Goal: Transaction & Acquisition: Subscribe to service/newsletter

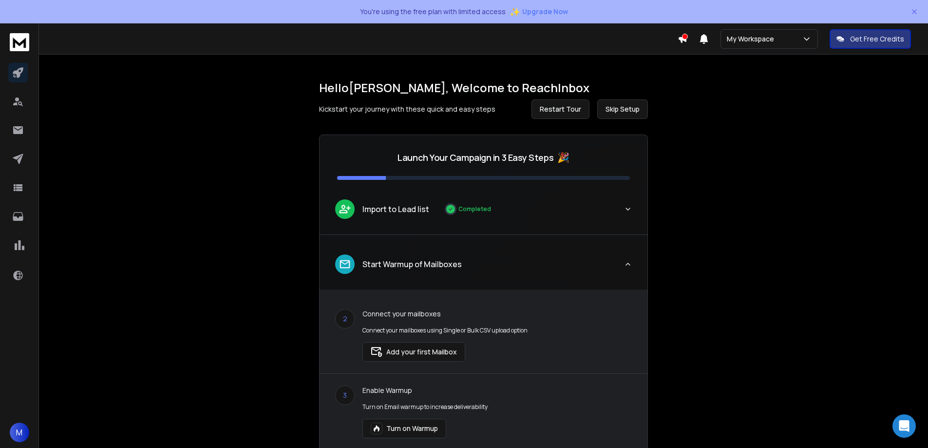
scroll to position [49, 0]
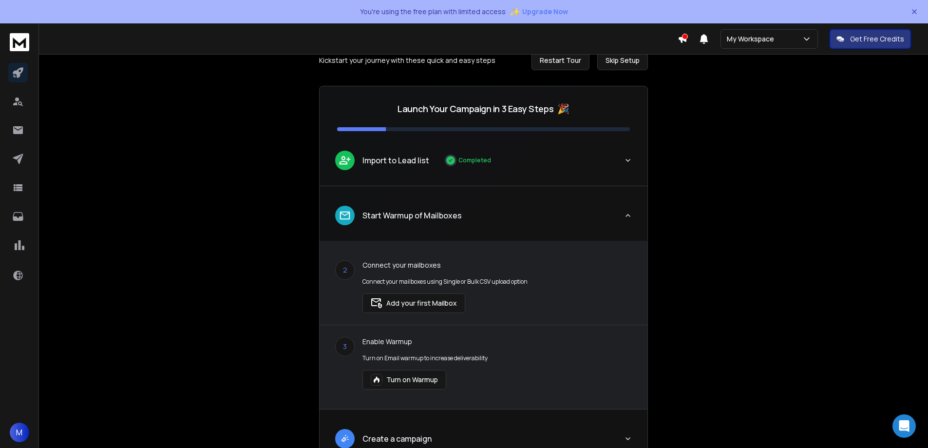
click at [917, 10] on icon "Close notification" at bounding box center [914, 12] width 8 height 8
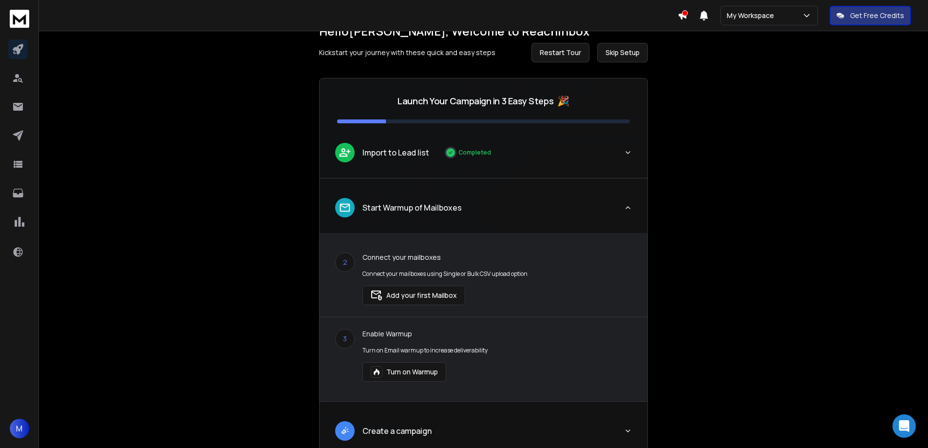
scroll to position [67, 0]
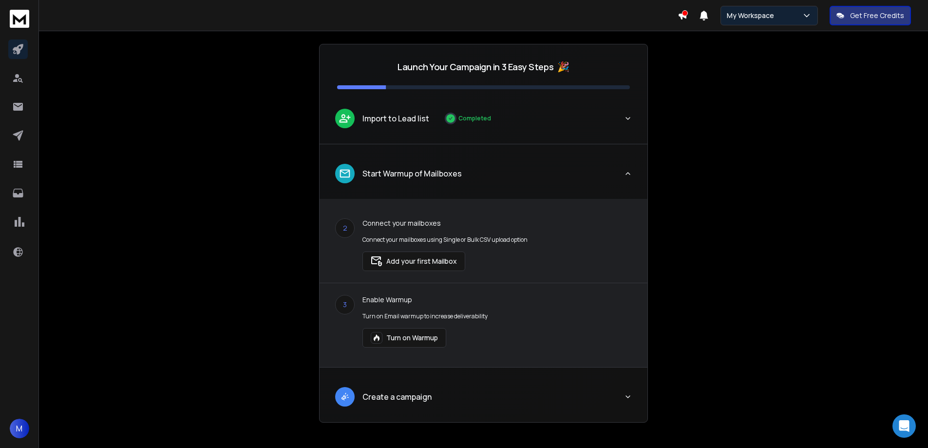
click at [800, 16] on div "My Workspace" at bounding box center [769, 16] width 85 height 10
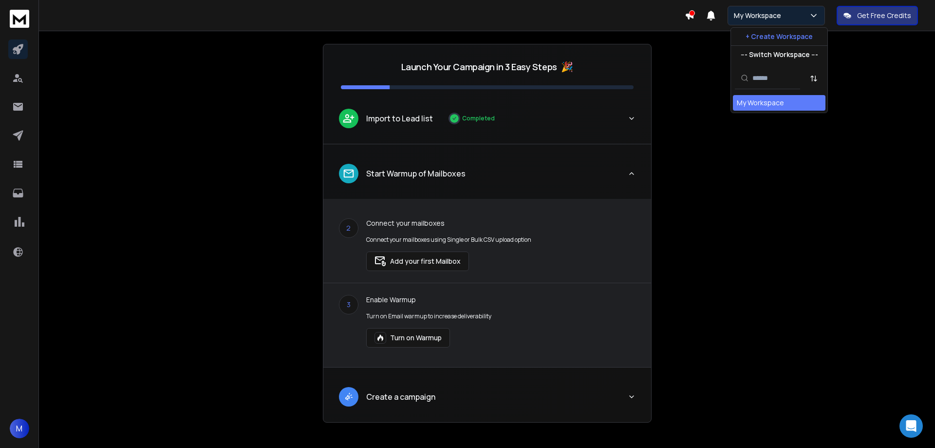
click at [798, 15] on div "My Workspace" at bounding box center [776, 16] width 85 height 10
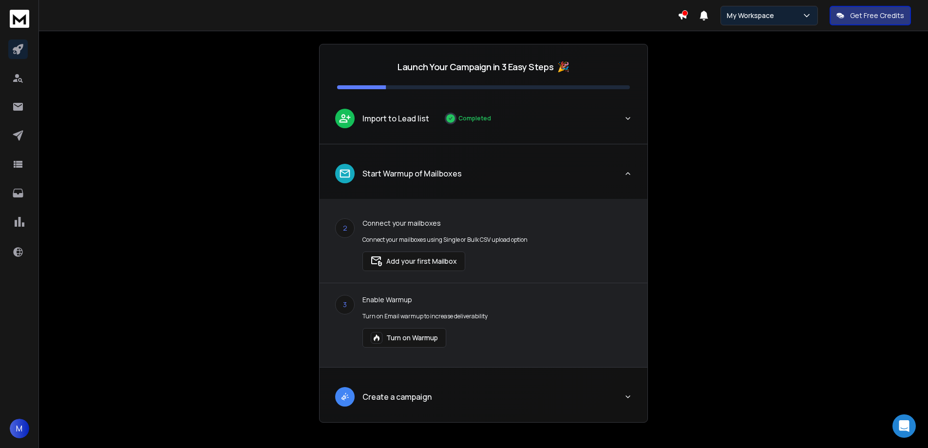
click at [761, 16] on p "My Workspace" at bounding box center [752, 16] width 51 height 10
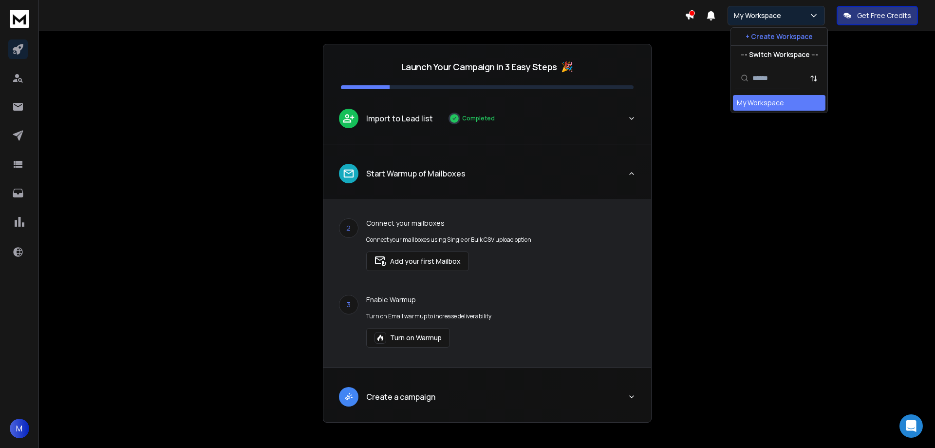
click at [779, 12] on p "My Workspace" at bounding box center [759, 16] width 51 height 10
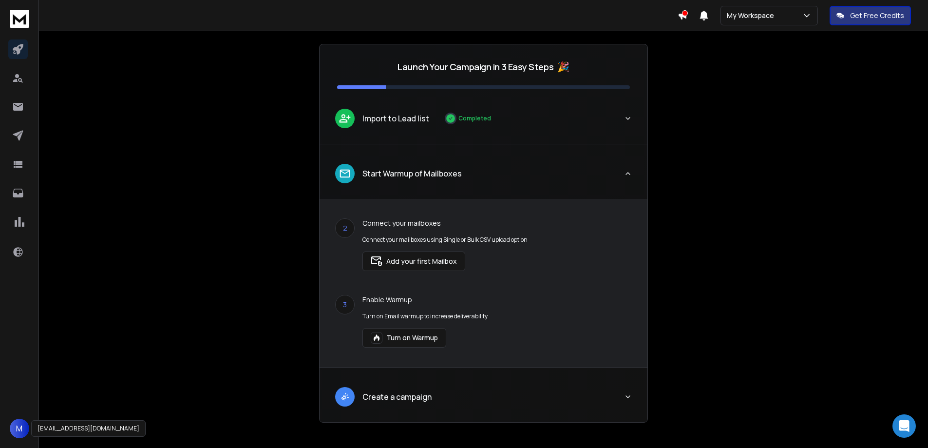
click at [12, 421] on button "M" at bounding box center [19, 427] width 19 height 19
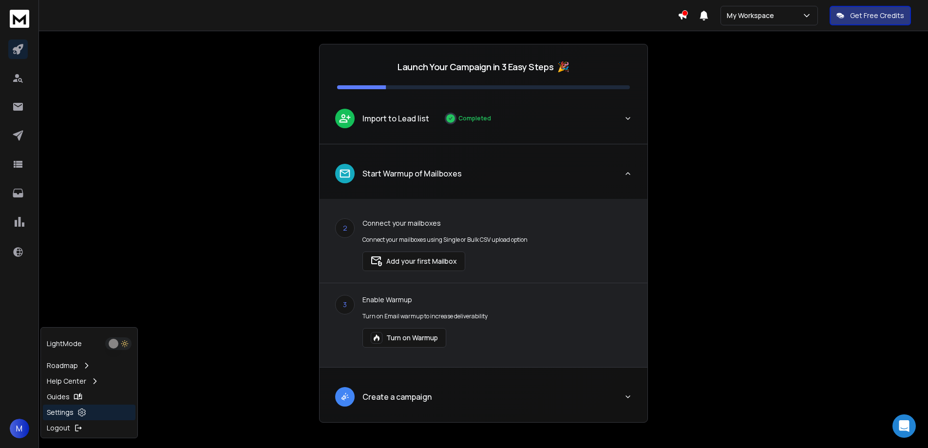
click at [79, 414] on icon at bounding box center [81, 412] width 9 height 9
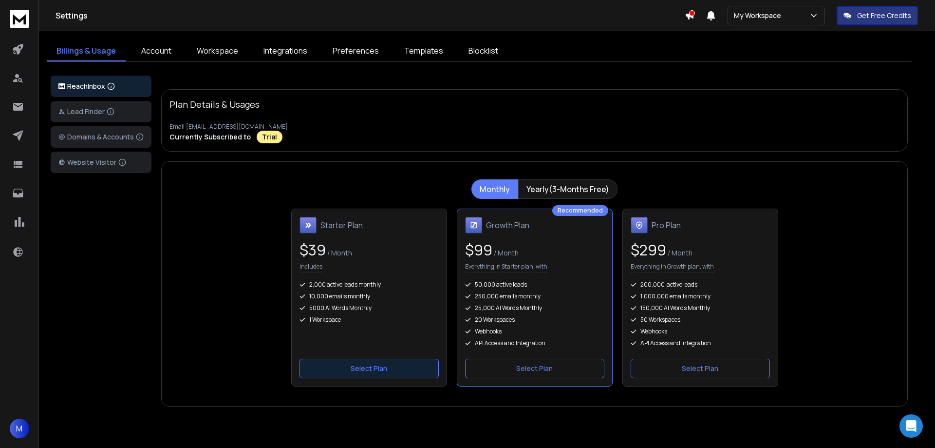
click at [380, 364] on button "Select Plan" at bounding box center [369, 367] width 139 height 19
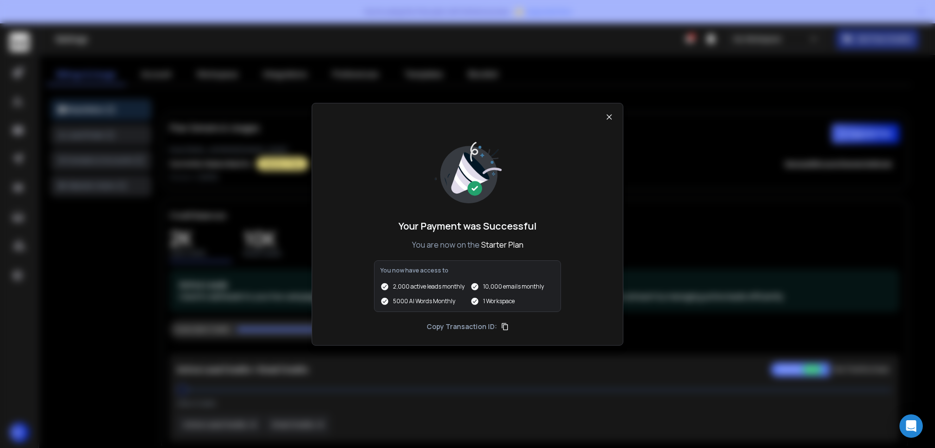
click at [613, 111] on div "Your Payment was Successful You are now on the Starter Plan You now have access…" at bounding box center [468, 224] width 312 height 243
click at [611, 117] on icon at bounding box center [609, 117] width 8 height 8
